Goal: Task Accomplishment & Management: Manage account settings

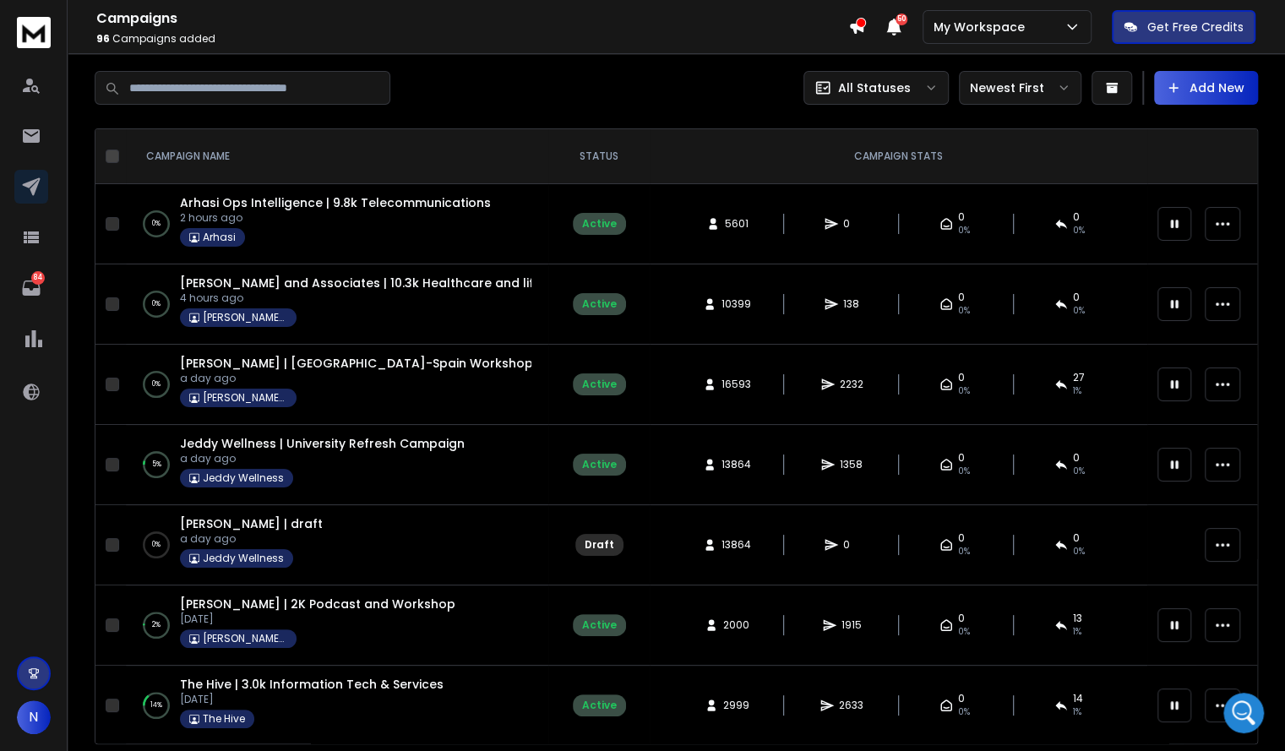
click at [292, 212] on p "2 hours ago" at bounding box center [335, 218] width 311 height 14
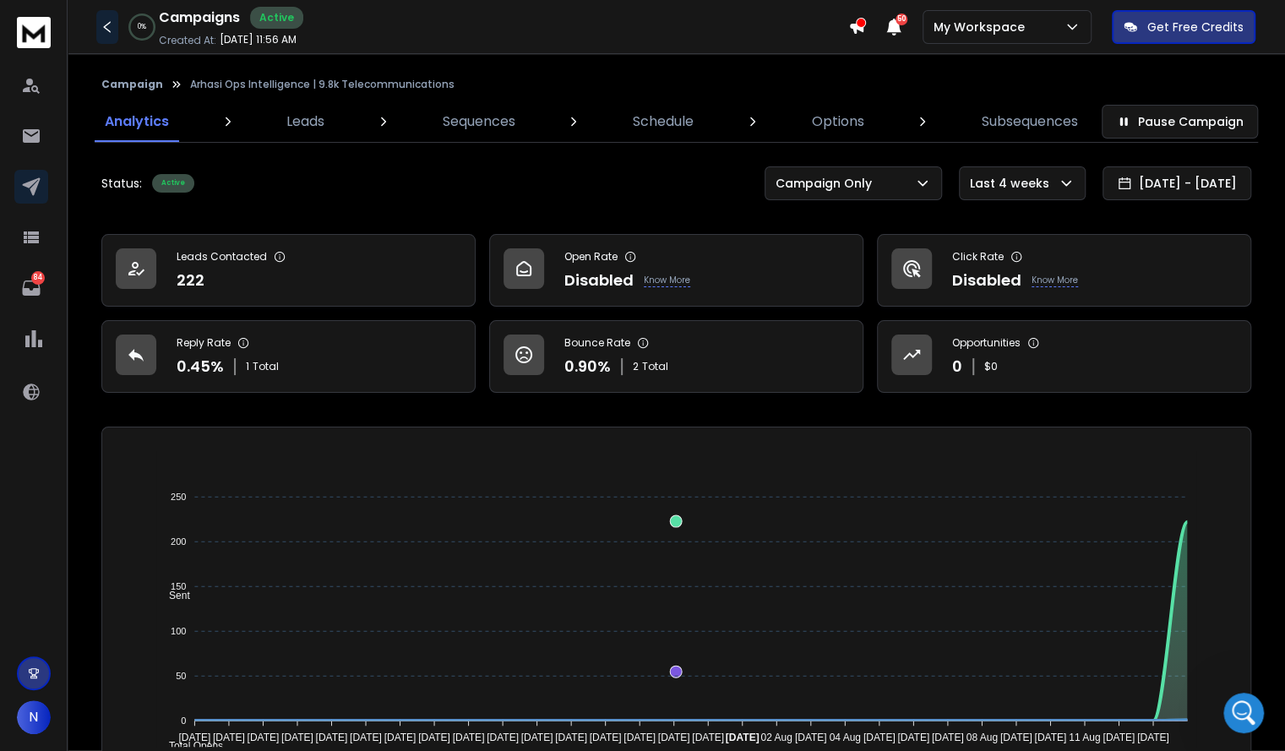
click at [106, 29] on icon at bounding box center [106, 26] width 7 height 11
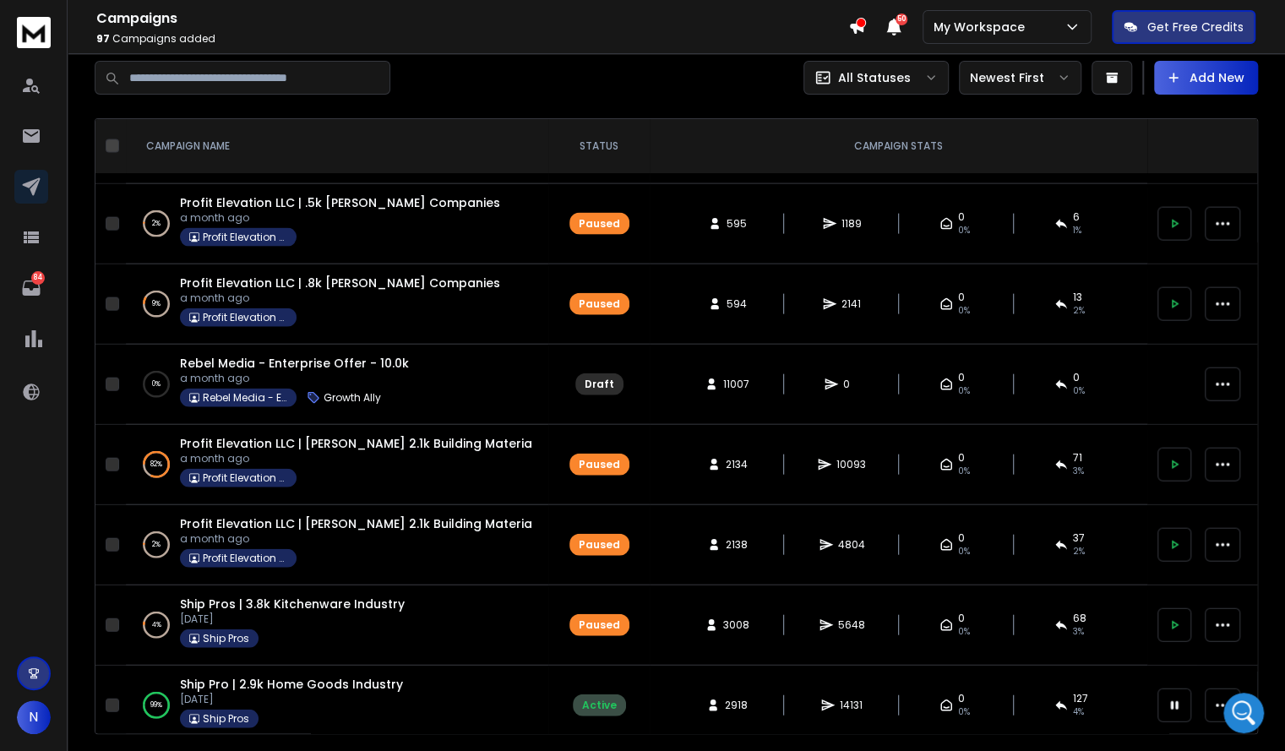
scroll to position [2376, 0]
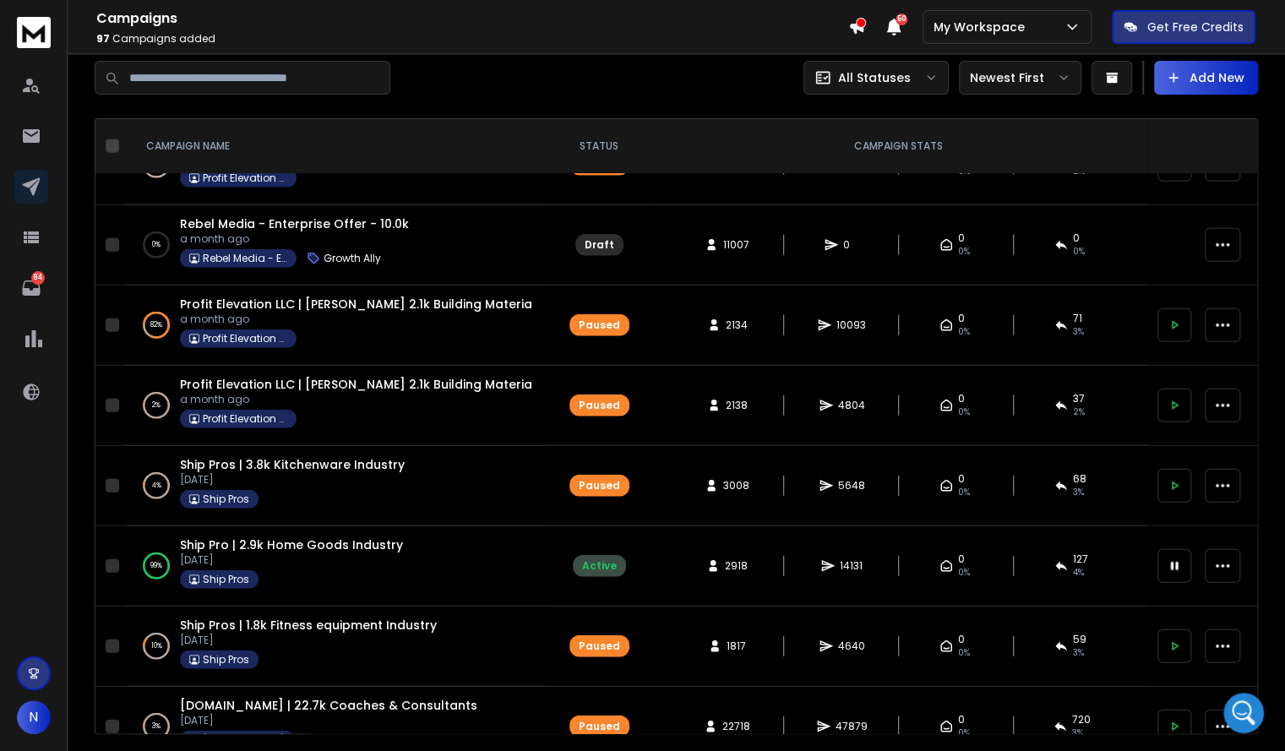
click at [253, 536] on span "Ship Pro | 2.9k Home Goods Industry" at bounding box center [291, 544] width 223 height 17
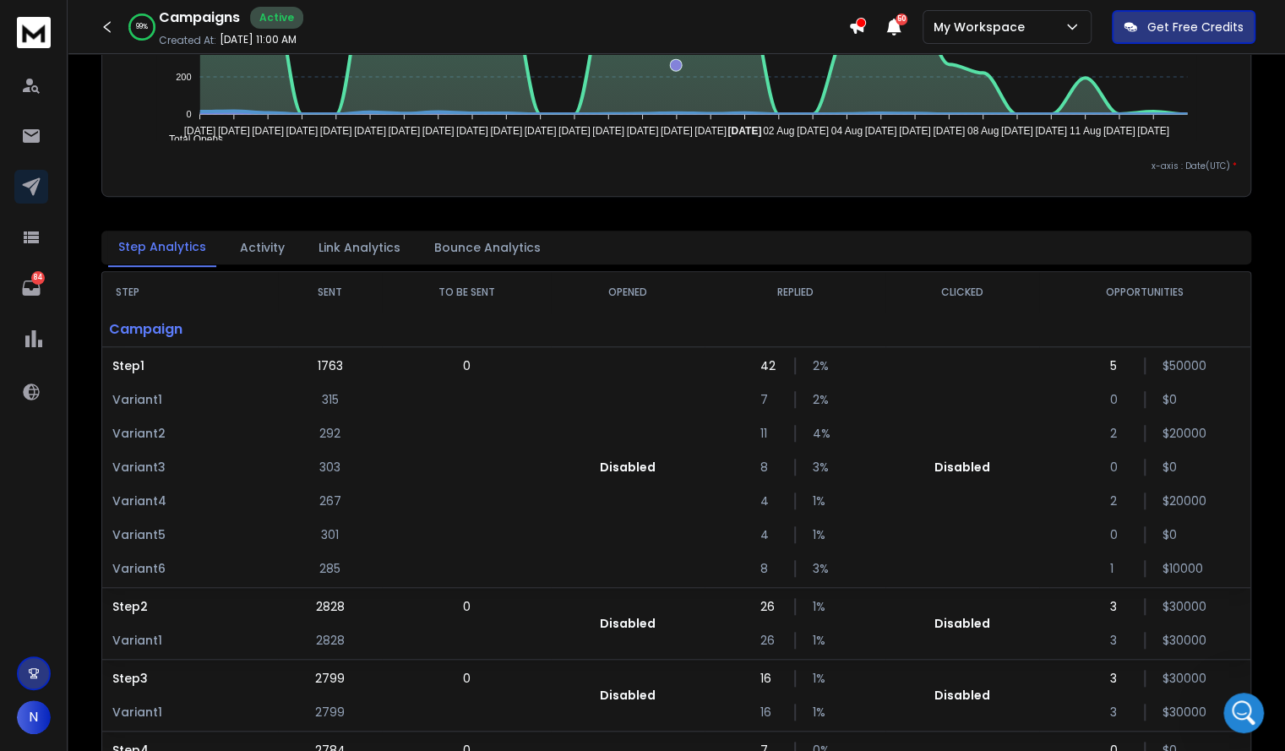
scroll to position [757, 0]
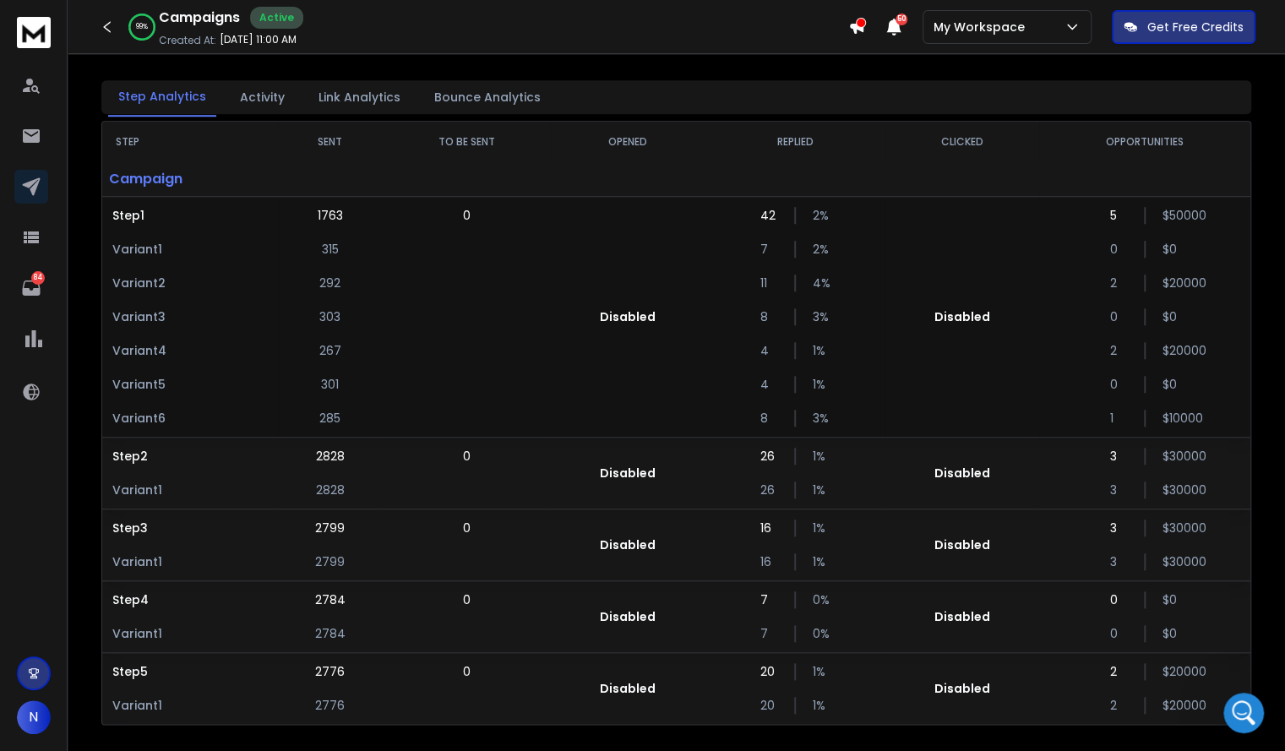
click at [151, 312] on p "Variant 3" at bounding box center [189, 316] width 155 height 17
click at [133, 312] on p "Variant 3" at bounding box center [189, 316] width 155 height 17
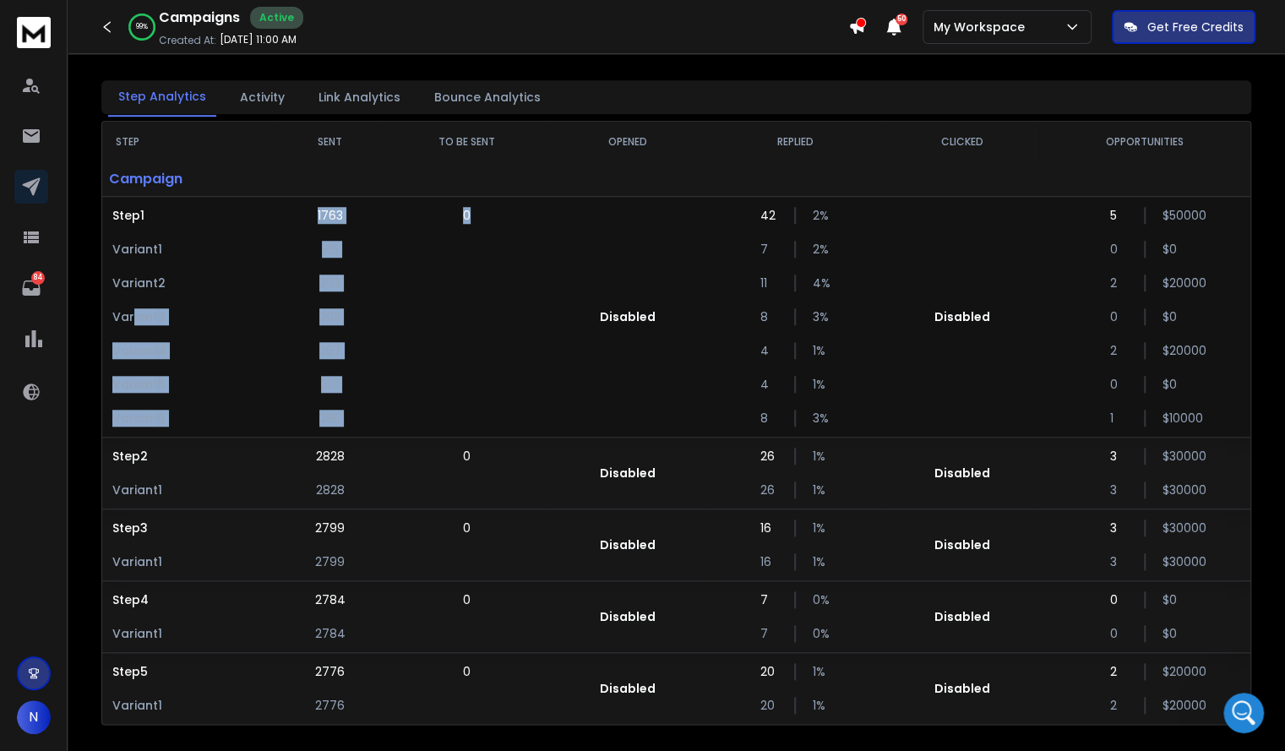
drag, startPoint x: 133, startPoint y: 312, endPoint x: 485, endPoint y: 307, distance: 352.3
click at [485, 307] on tr "Step 1 Variant 1 Variant 2 Variant 3 Variant 4 Variant 5 Variant 6 1763 315 292…" at bounding box center [676, 317] width 1148 height 241
click at [485, 307] on td "0" at bounding box center [466, 317] width 169 height 241
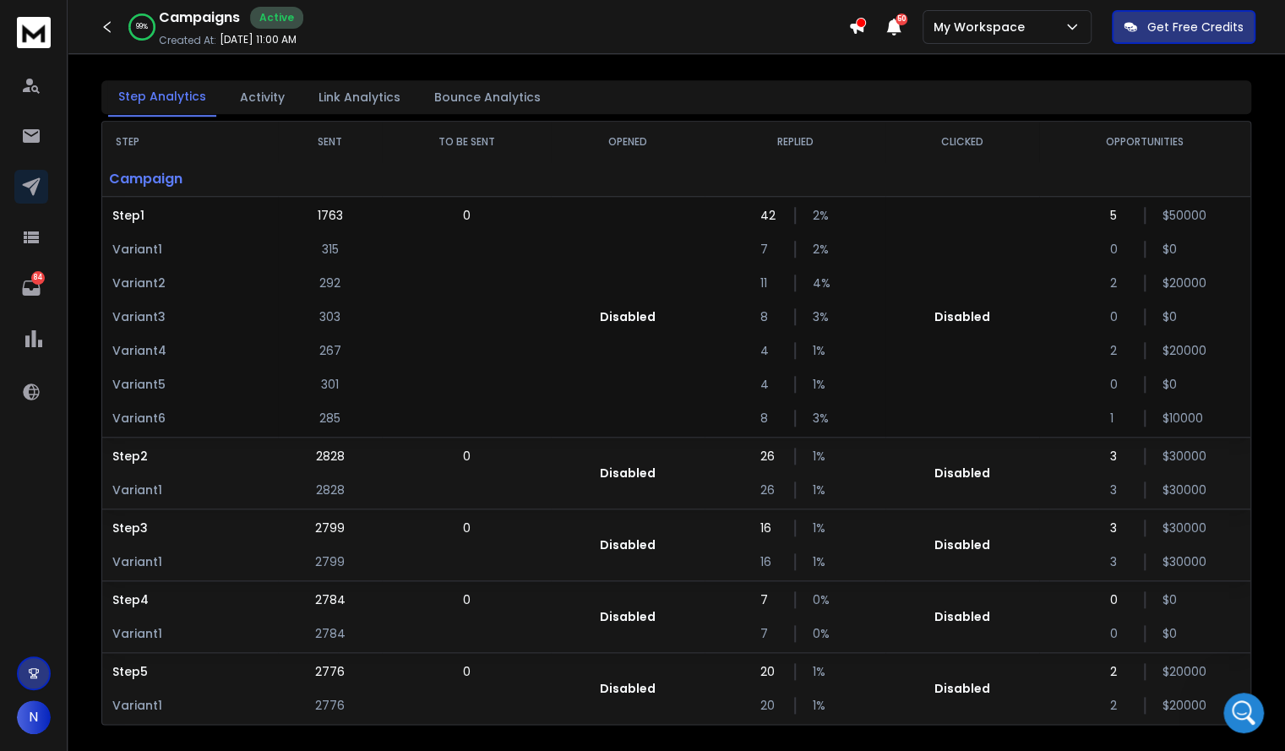
click at [162, 315] on p "Variant 3" at bounding box center [189, 316] width 155 height 17
click at [154, 312] on p "Variant 3" at bounding box center [189, 316] width 155 height 17
click at [152, 313] on p "Variant 3" at bounding box center [189, 316] width 155 height 17
click at [157, 313] on p "Variant 3" at bounding box center [189, 316] width 155 height 17
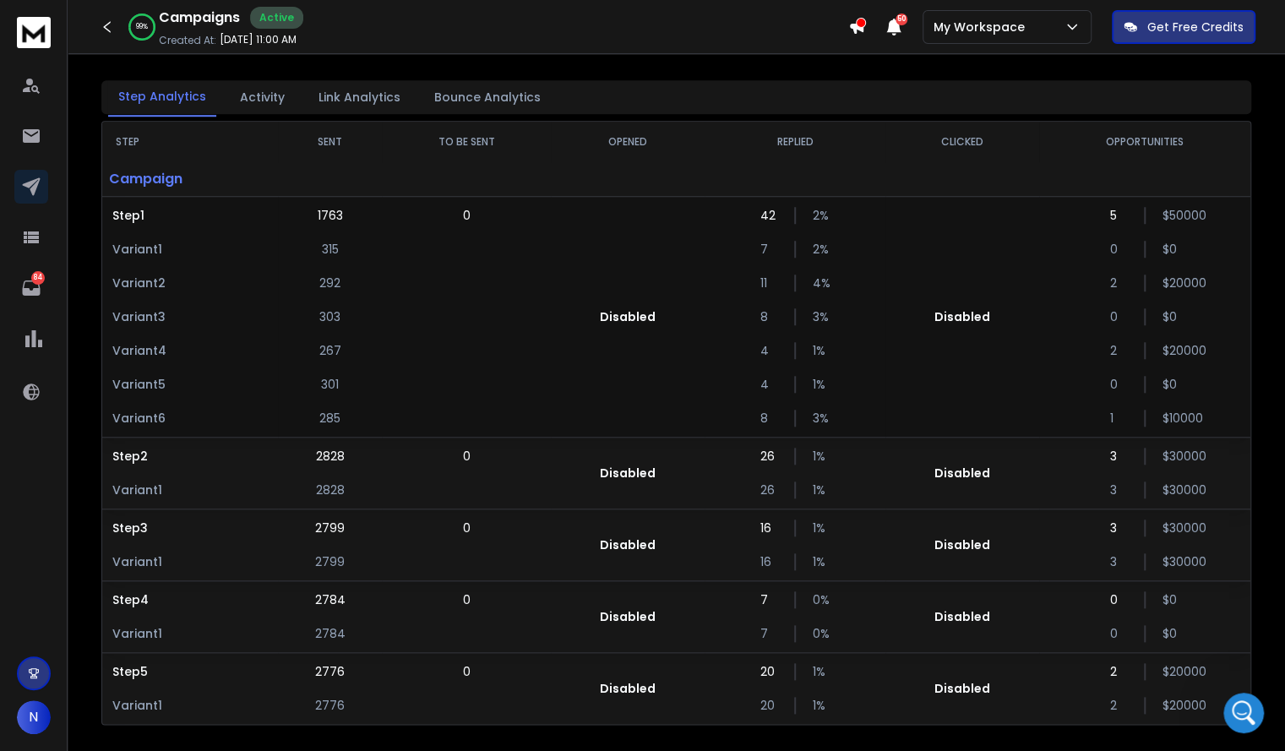
click at [135, 308] on p "Variant 3" at bounding box center [189, 316] width 155 height 17
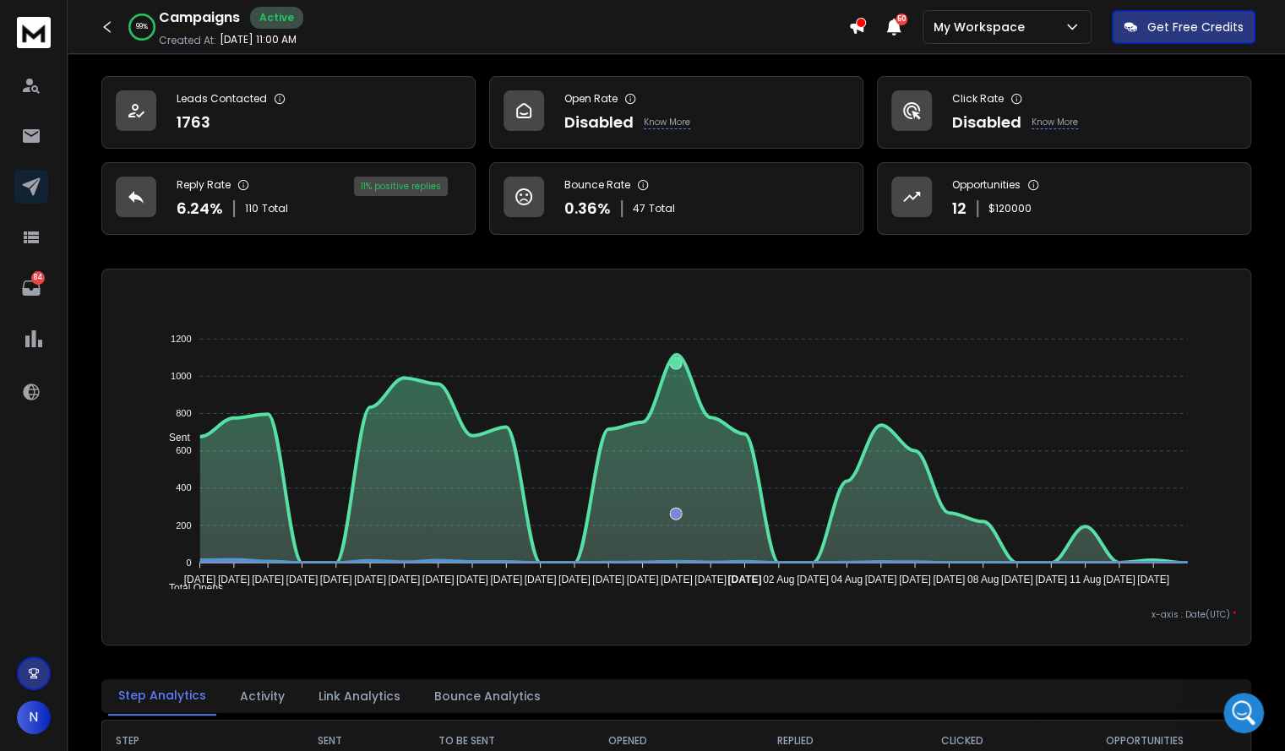
scroll to position [0, 0]
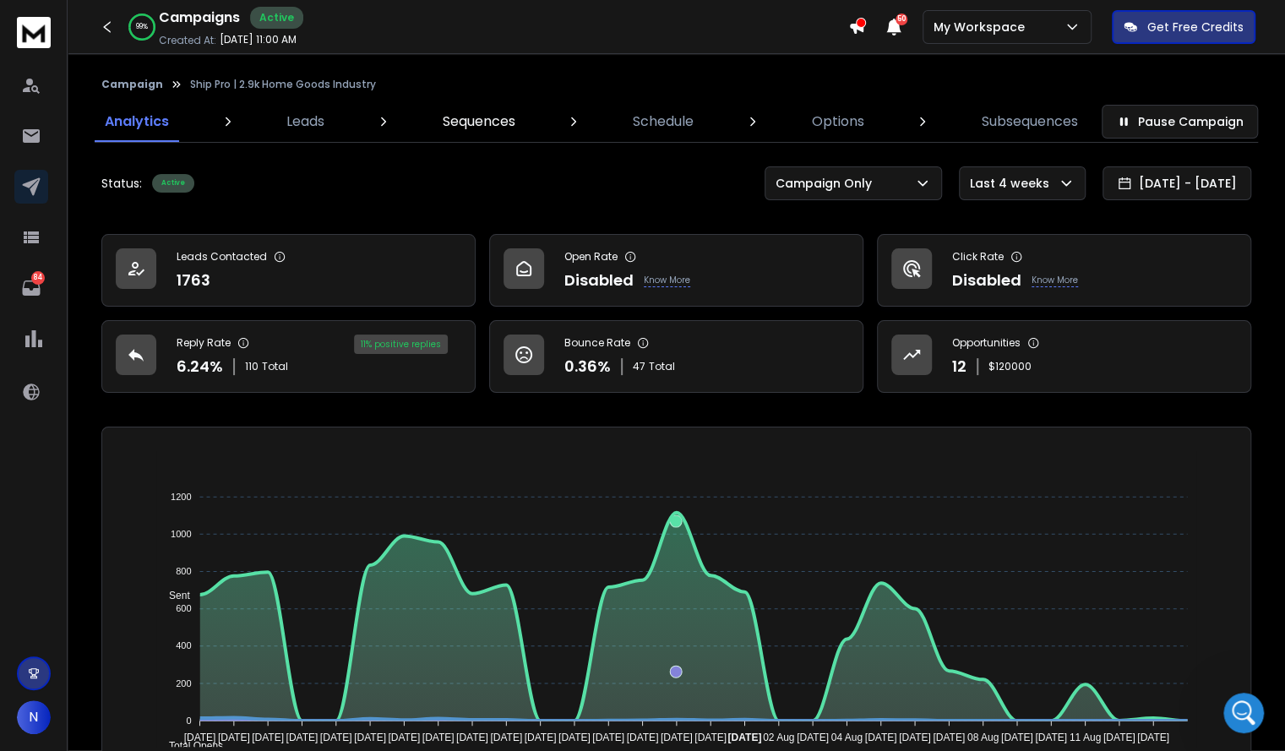
click at [476, 106] on link "Sequences" at bounding box center [479, 121] width 93 height 41
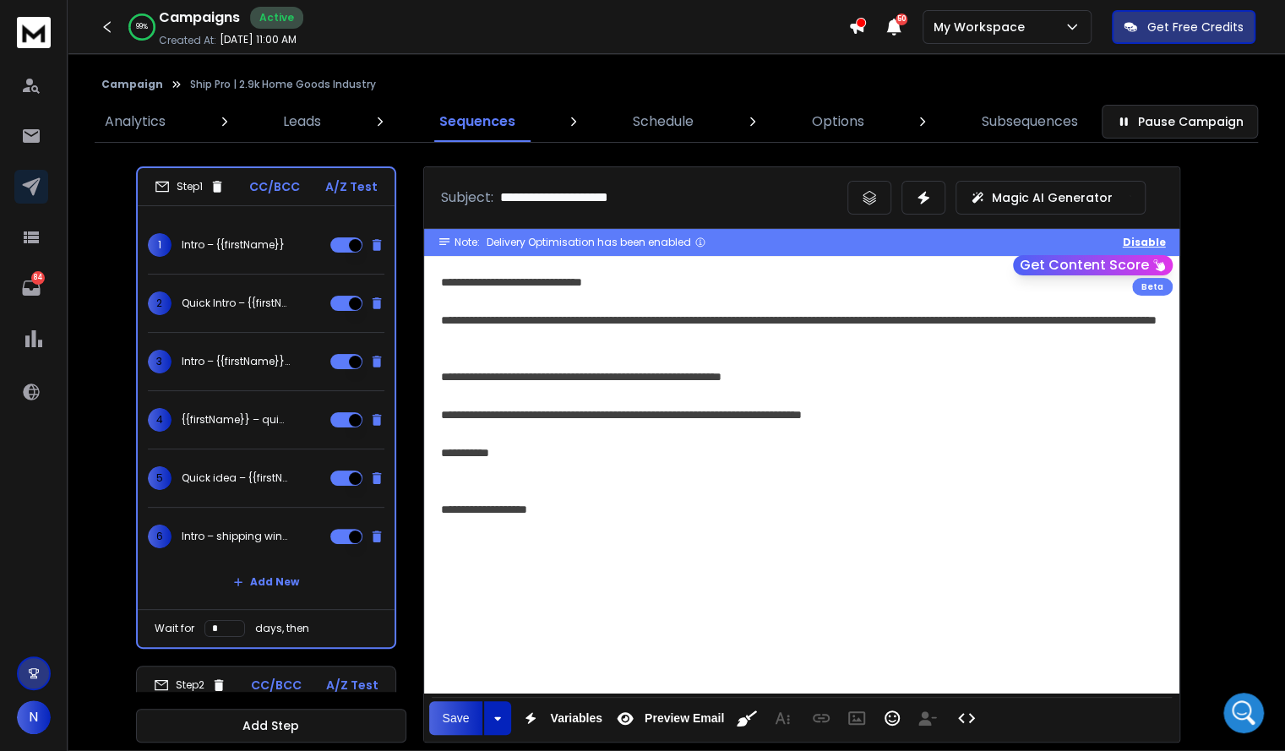
click at [193, 292] on div "2 Quick Intro – {{firstName}}" at bounding box center [219, 303] width 142 height 24
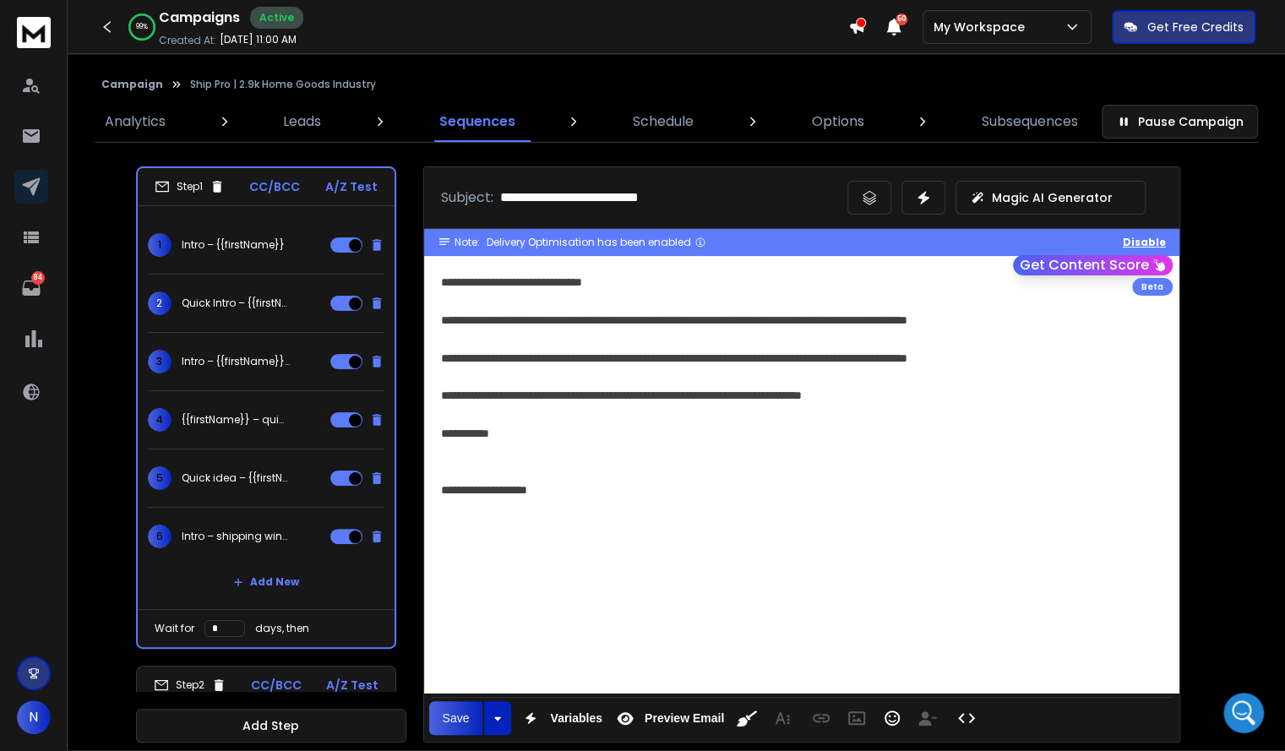
click at [251, 351] on div "3 Intro – {{firstName}}, quick idea" at bounding box center [219, 362] width 142 height 24
type input "**********"
